Goal: Task Accomplishment & Management: Use online tool/utility

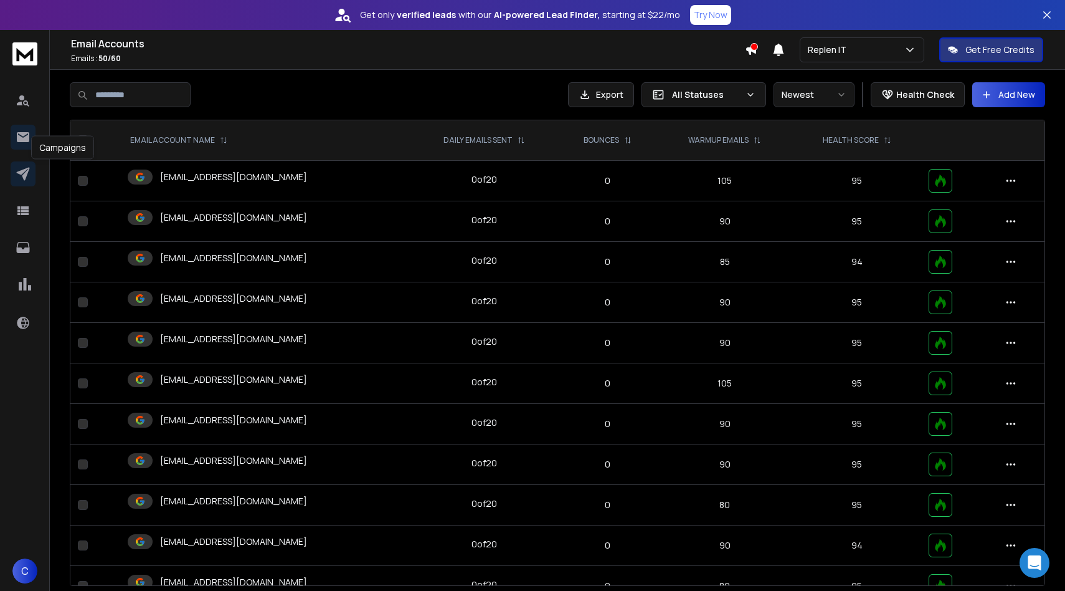
click at [22, 166] on icon at bounding box center [23, 173] width 15 height 15
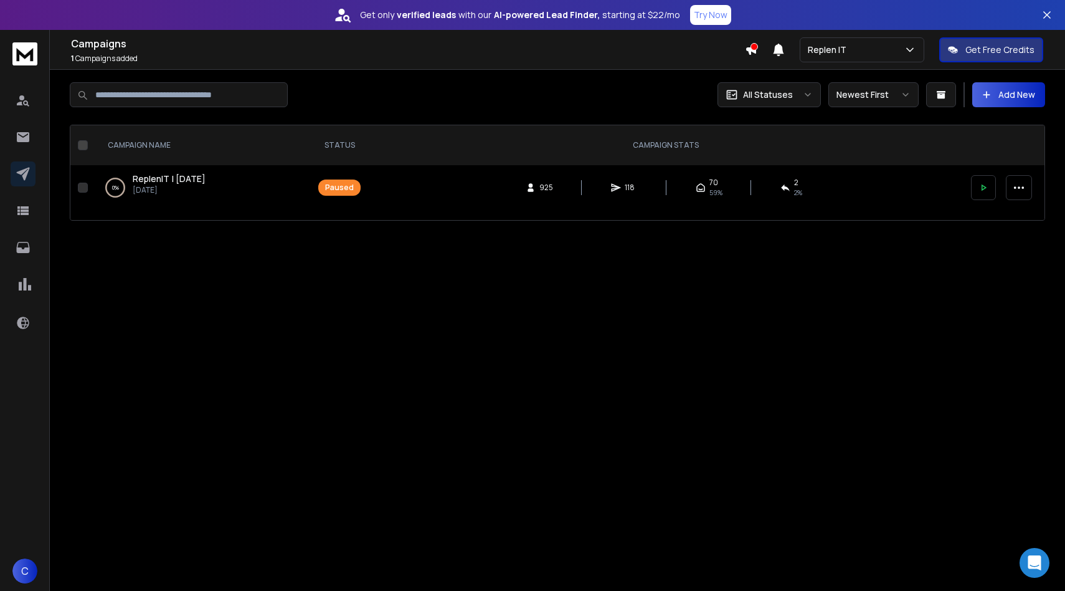
click at [169, 173] on span "ReplenIT | [DATE]" at bounding box center [169, 179] width 73 height 12
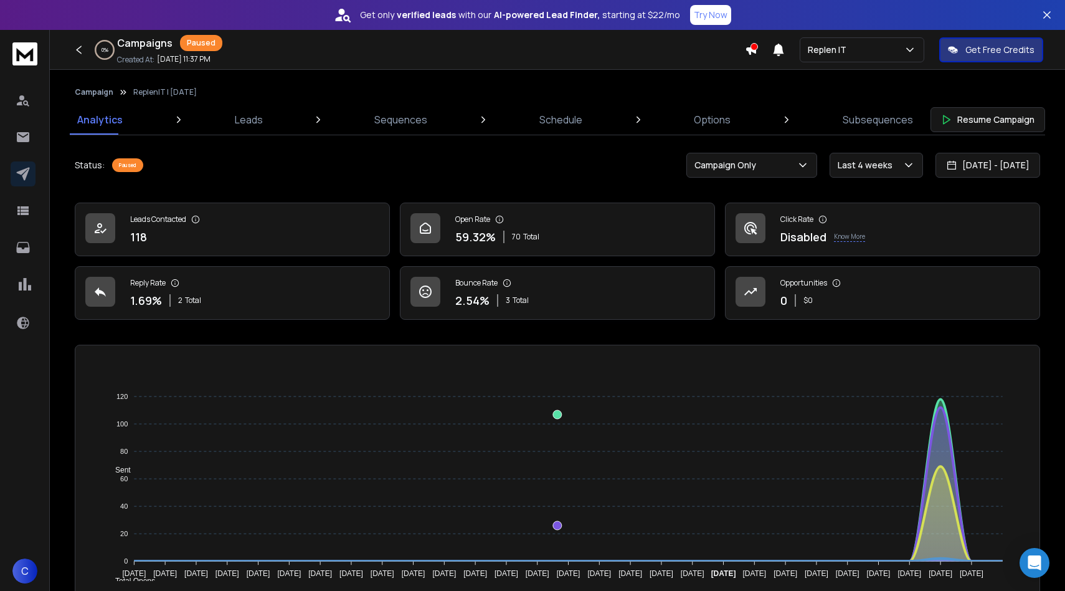
click at [178, 117] on icon at bounding box center [179, 120] width 3 height 6
click at [19, 235] on link at bounding box center [23, 247] width 25 height 25
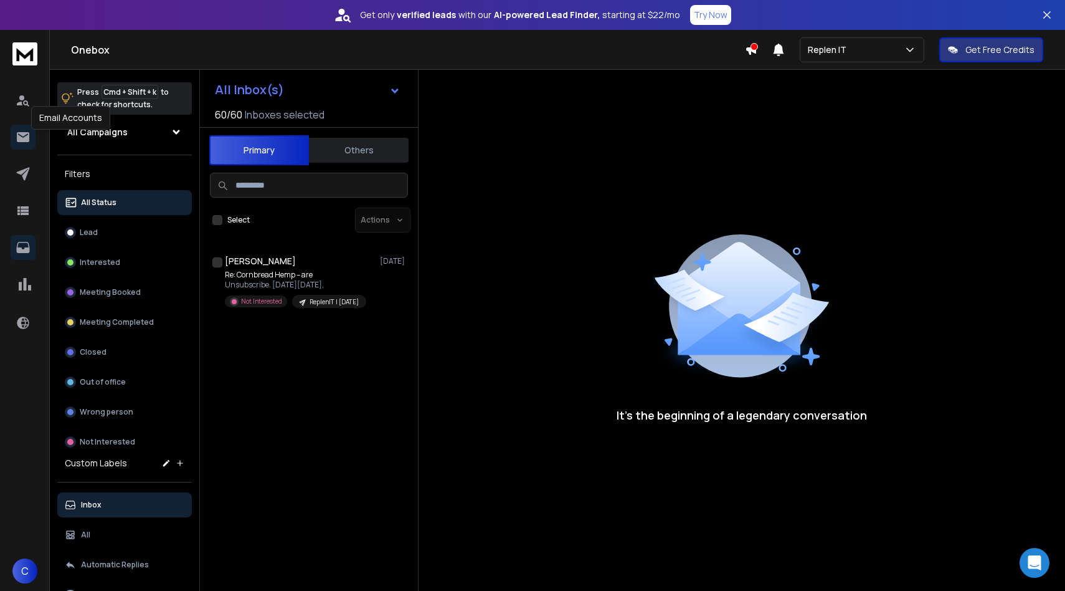
click at [21, 132] on icon at bounding box center [23, 137] width 12 height 10
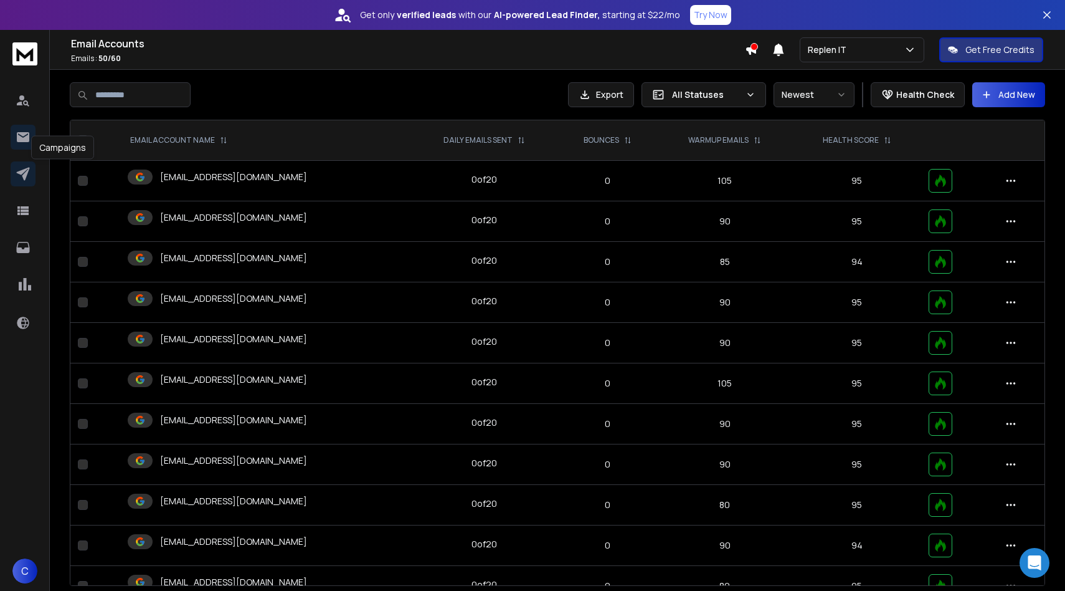
click at [16, 166] on icon at bounding box center [23, 173] width 15 height 15
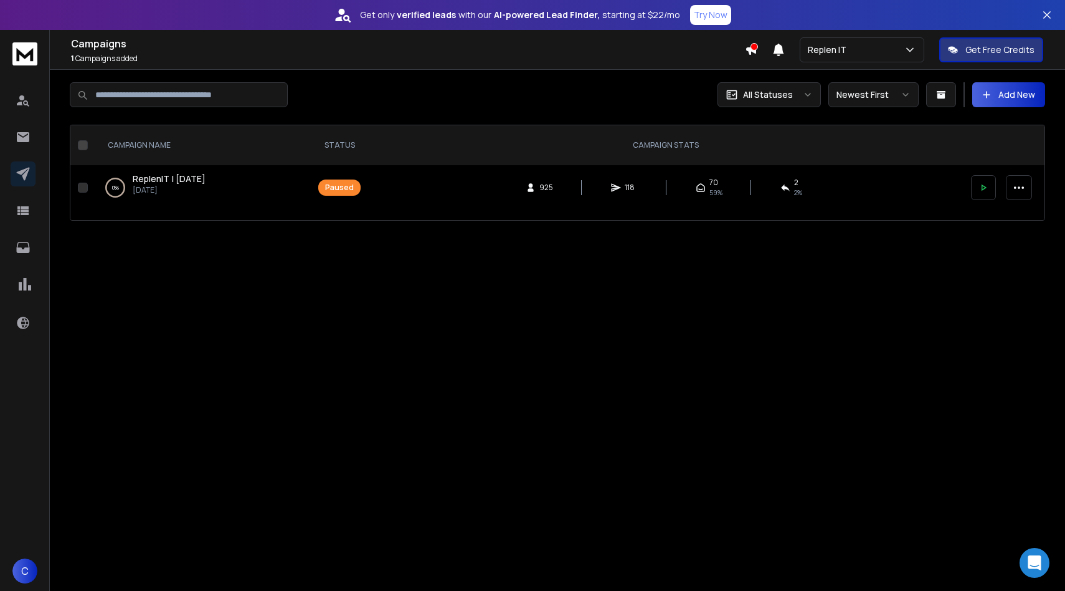
click at [148, 173] on span "ReplenIT | [DATE]" at bounding box center [169, 179] width 73 height 12
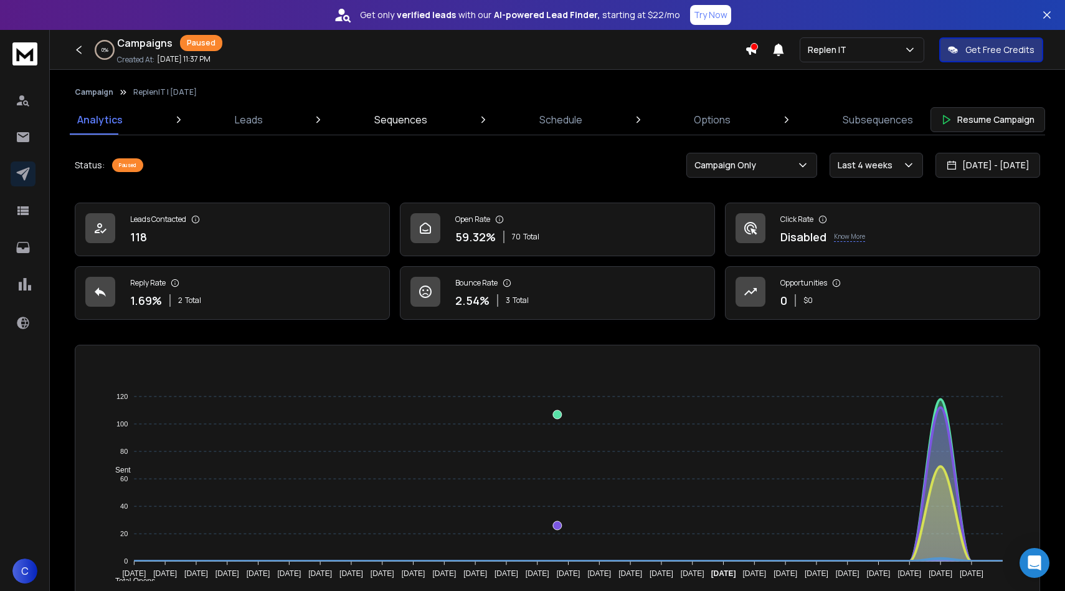
click at [388, 112] on p "Sequences" at bounding box center [400, 119] width 53 height 15
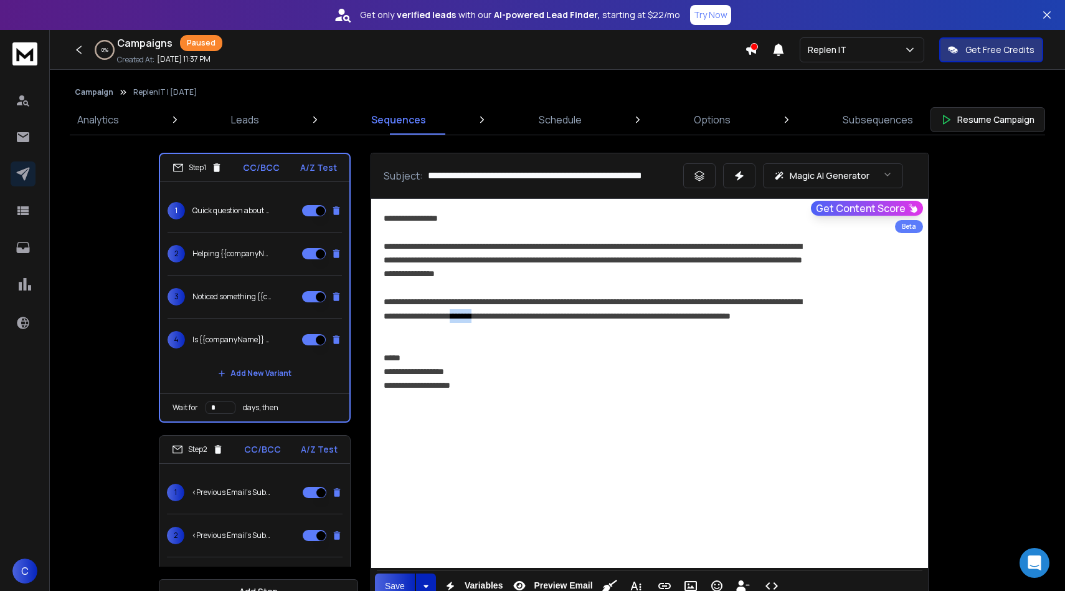
click at [231, 249] on p "Helping {{companyName}} turn buyers into repeat customers" at bounding box center [233, 254] width 80 height 10
click at [229, 292] on p "Noticed something {{companyName}} could improve" at bounding box center [233, 297] width 80 height 10
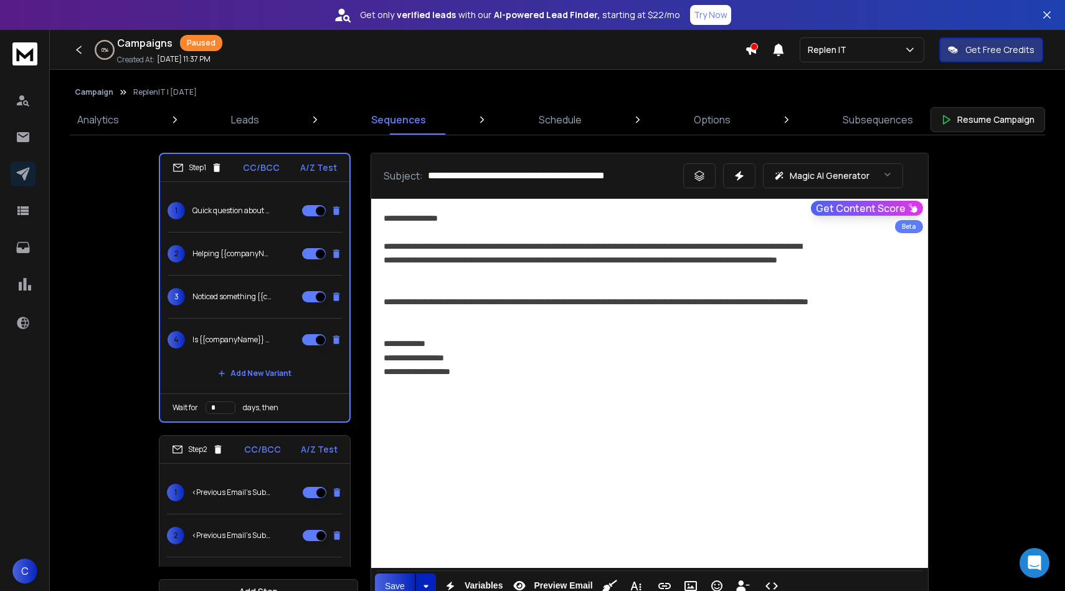
click at [229, 275] on div "3 Noticed something {{companyName}} could improve" at bounding box center [255, 296] width 174 height 43
click at [213, 331] on div "4 Is {{companyName}} getting the most from existing customers?" at bounding box center [220, 339] width 105 height 17
type input "**********"
click at [212, 487] on p "<Previous Email's Subject>" at bounding box center [232, 492] width 80 height 10
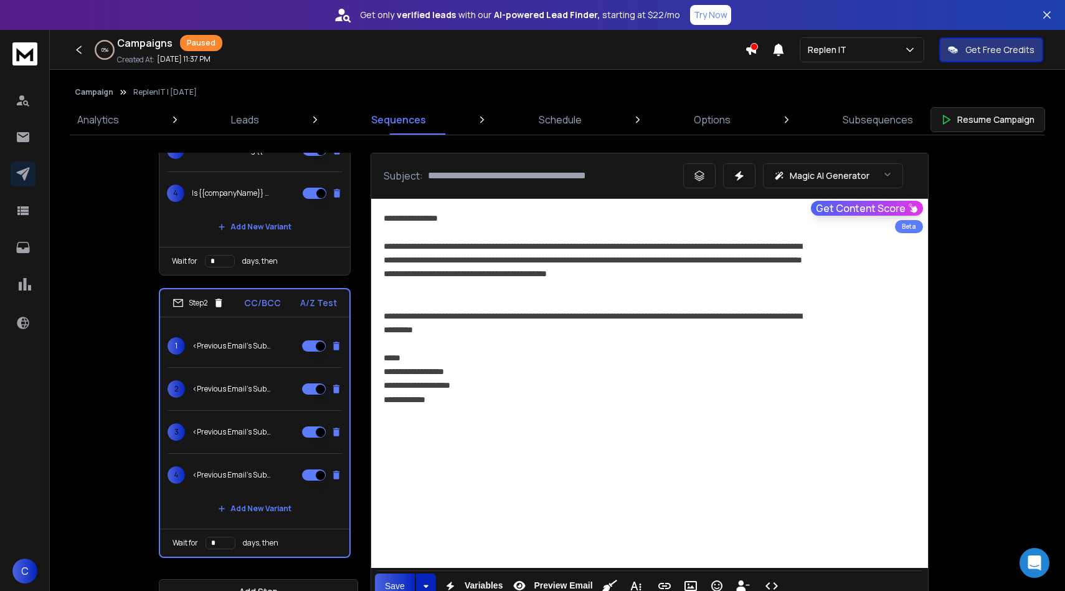
scroll to position [151, 0]
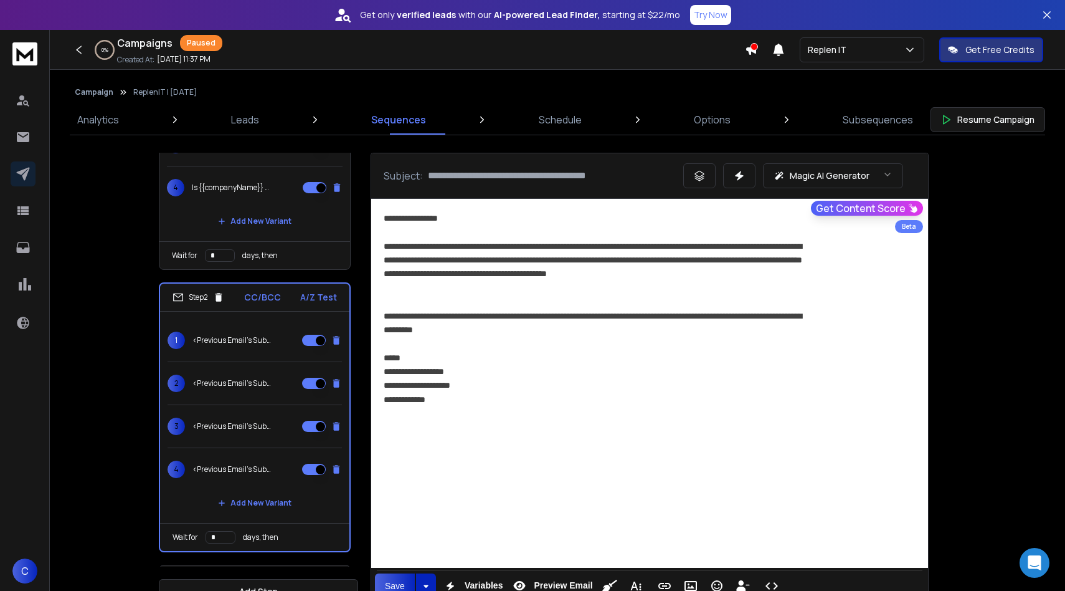
click at [214, 362] on div "2 <Previous Email's Subject>" at bounding box center [255, 383] width 174 height 43
click at [214, 421] on p "<Previous Email's Subject>" at bounding box center [233, 426] width 80 height 10
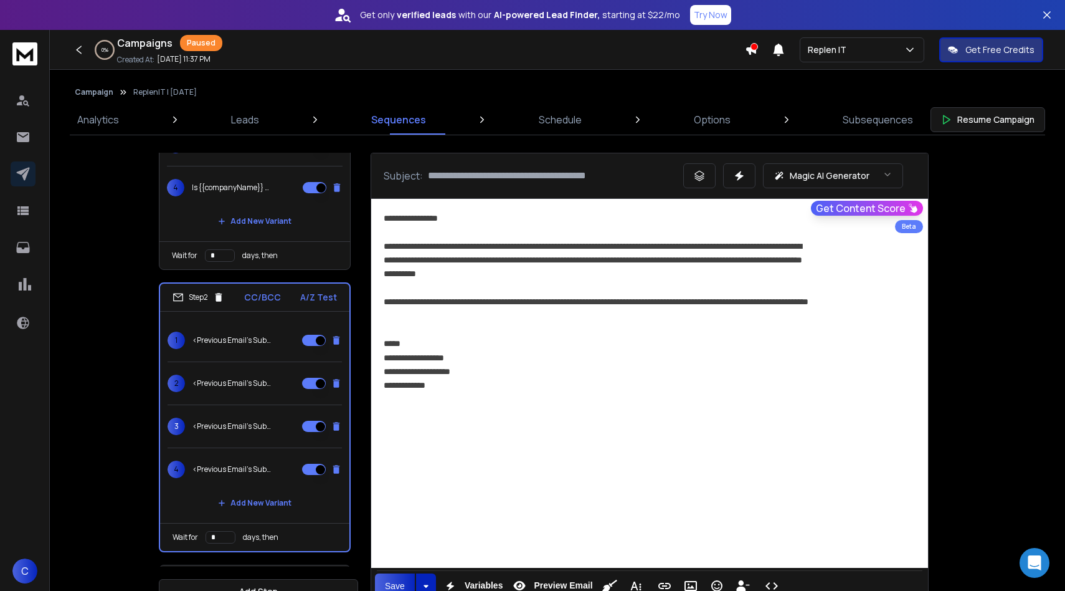
click at [215, 460] on div "4 <Previous Email's Subject>" at bounding box center [220, 468] width 105 height 17
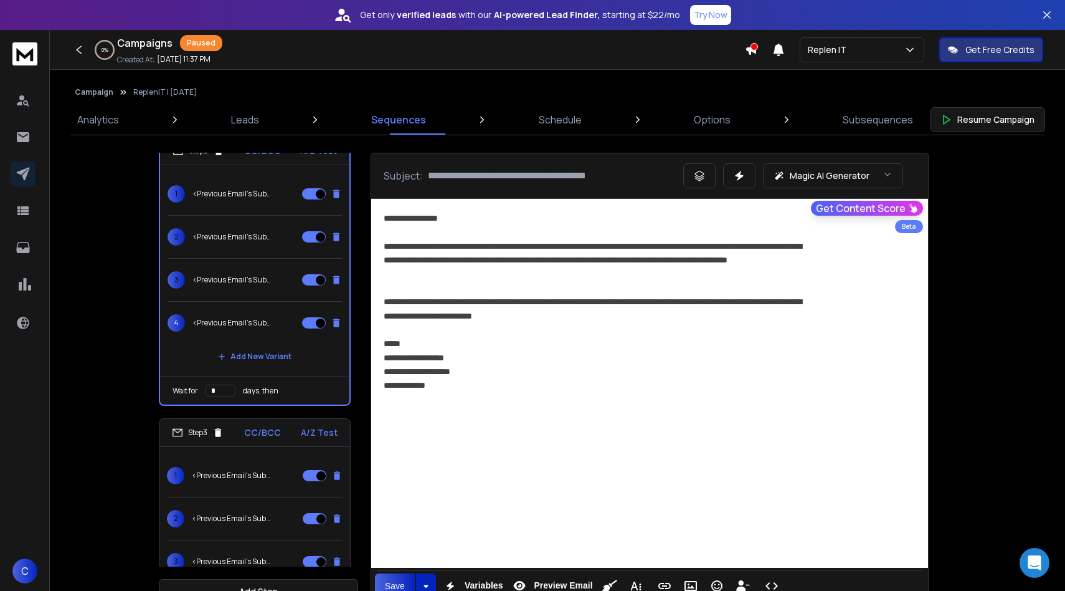
scroll to position [298, 0]
click at [215, 454] on div "1 <Previous Email's Subject>" at bounding box center [255, 475] width 176 height 43
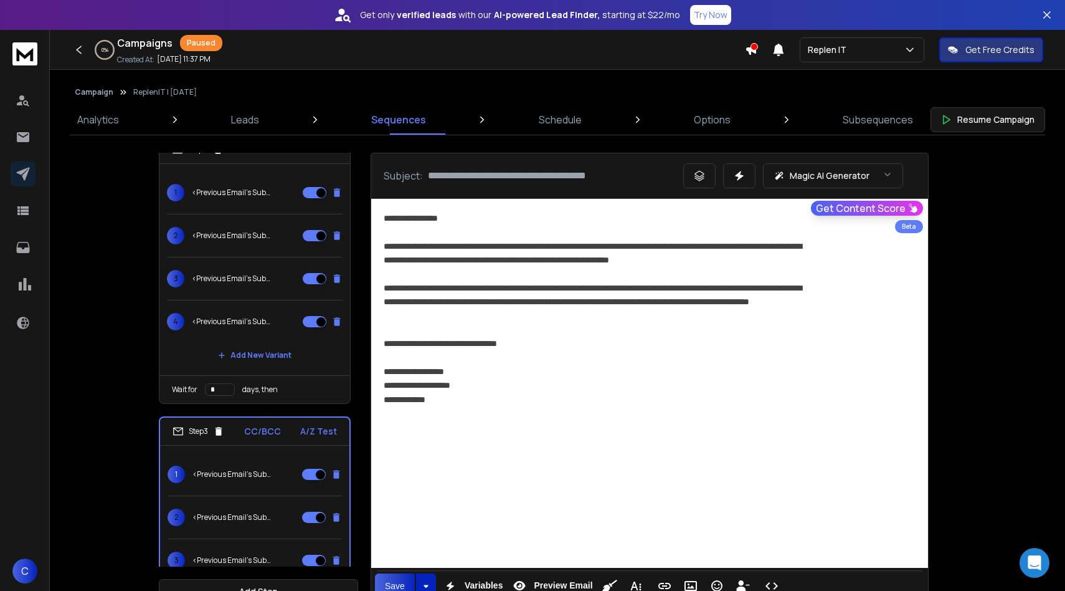
click at [223, 555] on p "<Previous Email's Subject>" at bounding box center [233, 560] width 80 height 10
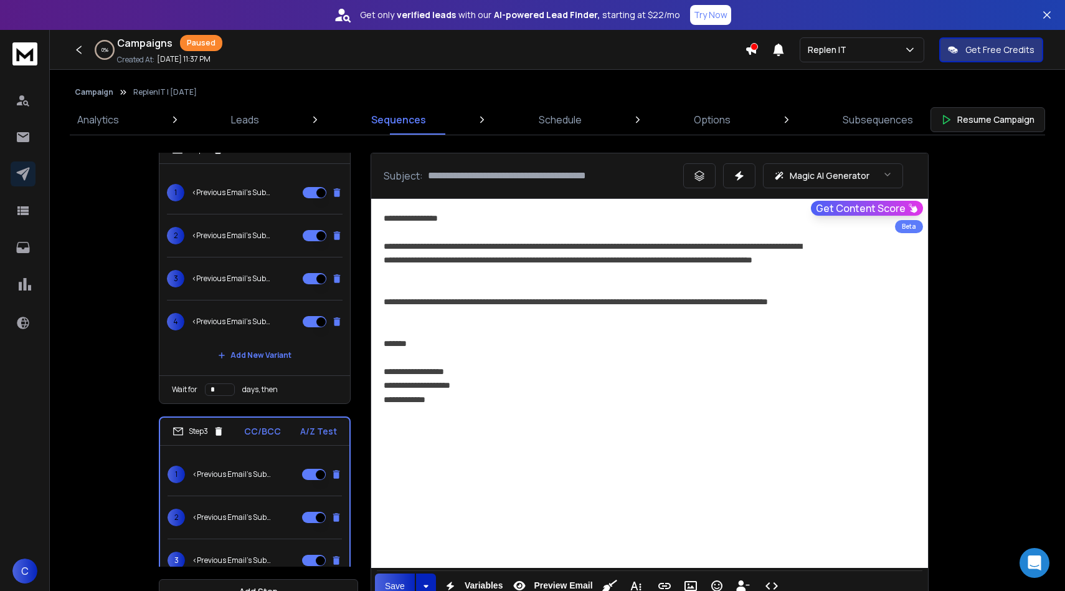
click at [225, 555] on p "<Previous Email's Subject>" at bounding box center [233, 560] width 80 height 10
